Goal: Communication & Community: Connect with others

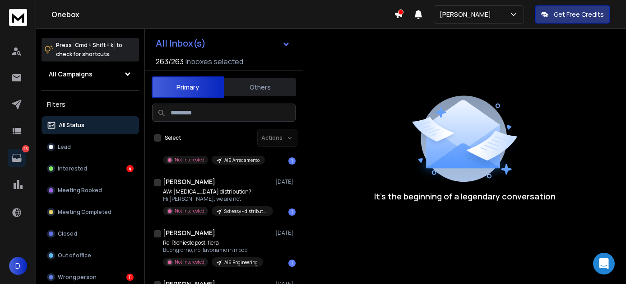
scroll to position [178, 0]
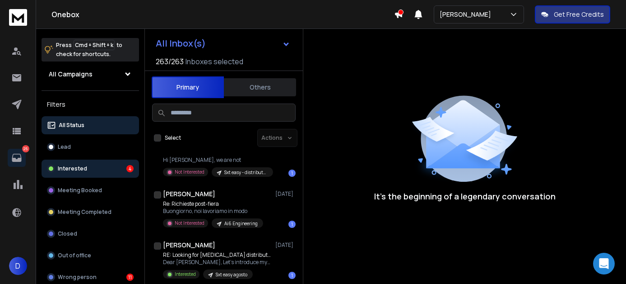
click at [111, 173] on button "Interested 4" at bounding box center [91, 168] width 98 height 18
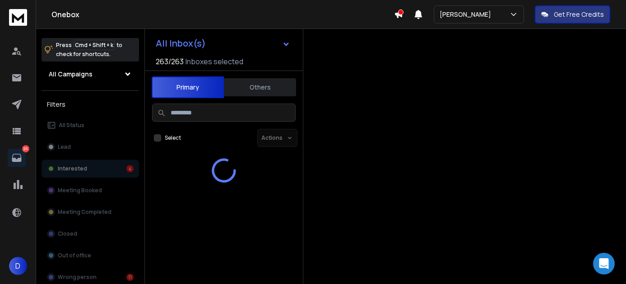
scroll to position [0, 0]
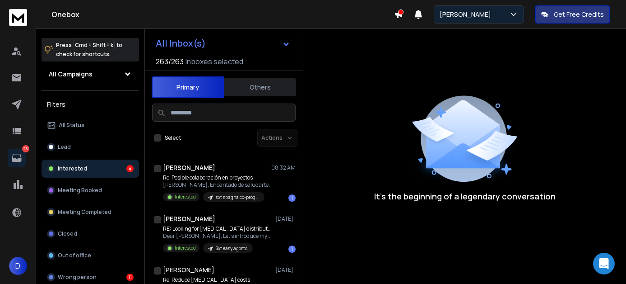
click at [473, 18] on p "[PERSON_NAME]" at bounding box center [467, 14] width 55 height 9
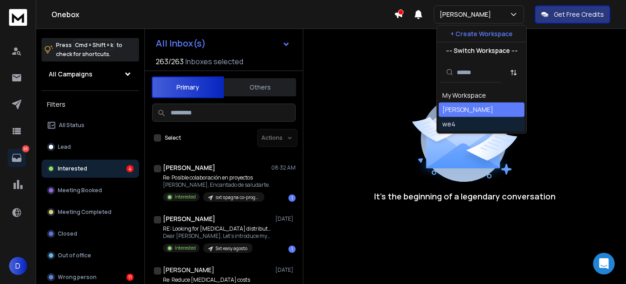
click at [478, 127] on div "we4" at bounding box center [482, 124] width 86 height 14
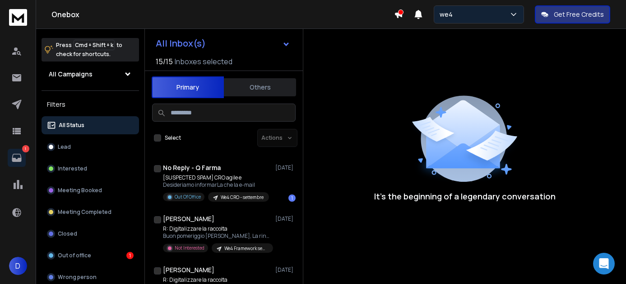
click at [475, 18] on div "we4" at bounding box center [479, 14] width 79 height 9
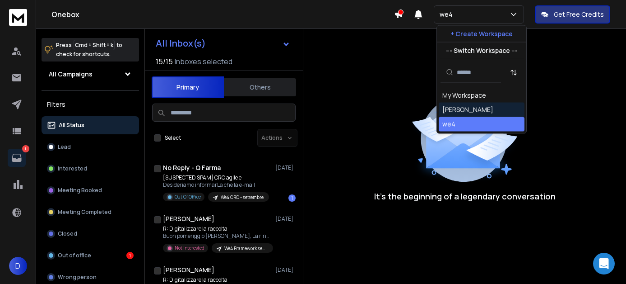
click at [475, 110] on div "[PERSON_NAME]" at bounding box center [468, 109] width 51 height 9
